Goal: Task Accomplishment & Management: Manage account settings

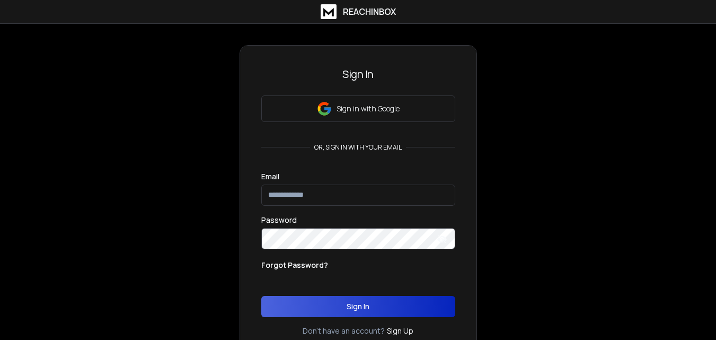
type input "**********"
click at [353, 308] on button "Sign In" at bounding box center [358, 306] width 194 height 21
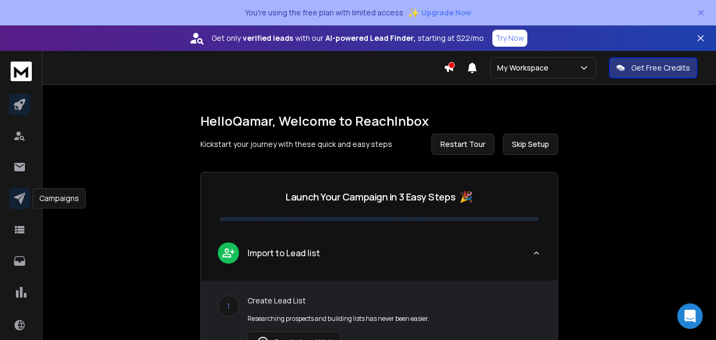
click at [21, 202] on icon at bounding box center [19, 197] width 11 height 11
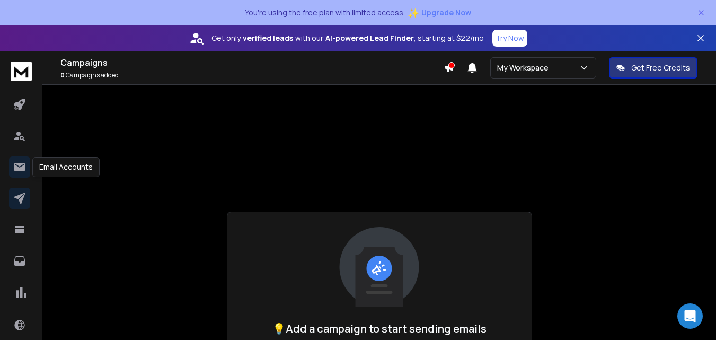
click at [20, 169] on icon at bounding box center [19, 167] width 11 height 8
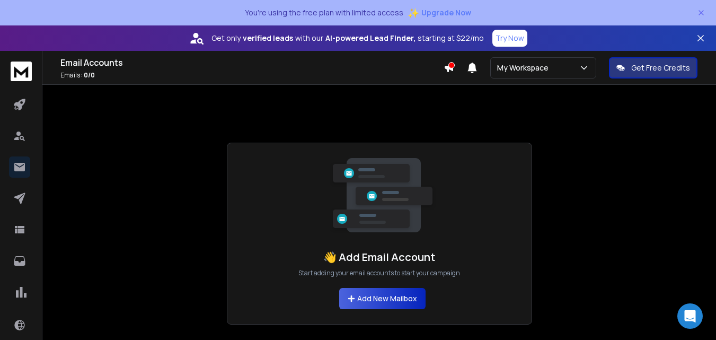
click at [698, 31] on div at bounding box center [701, 37] width 10 height 25
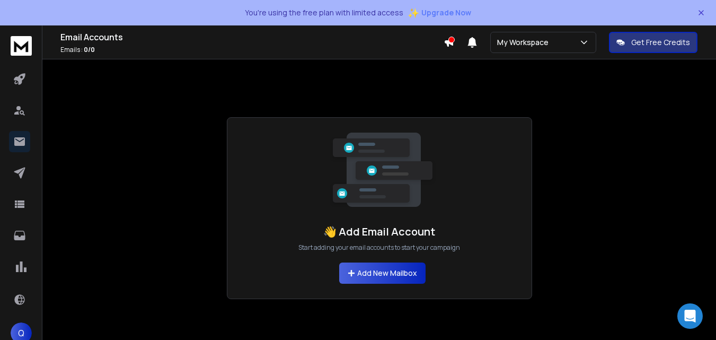
click at [703, 13] on icon "Close notification" at bounding box center [701, 12] width 8 height 8
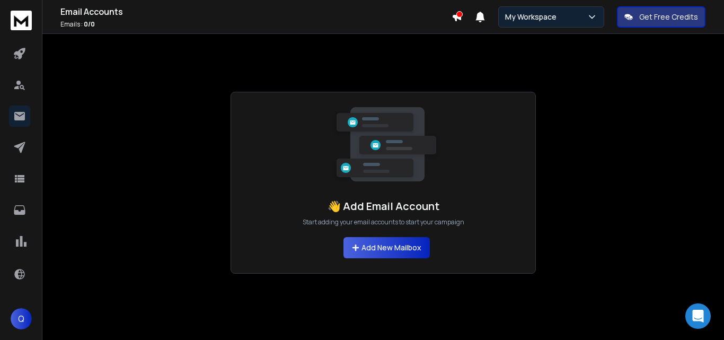
click at [578, 17] on div "My Workspace" at bounding box center [551, 17] width 92 height 11
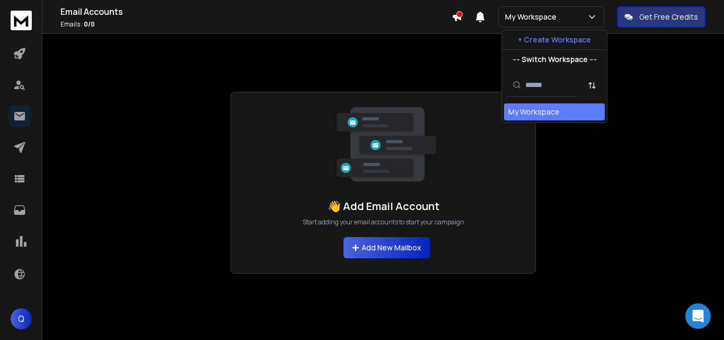
click at [381, 39] on div "👋 Add Email Account Start adding your email accounts to start your campaign Add…" at bounding box center [383, 182] width 682 height 297
